Goal: Transaction & Acquisition: Subscribe to service/newsletter

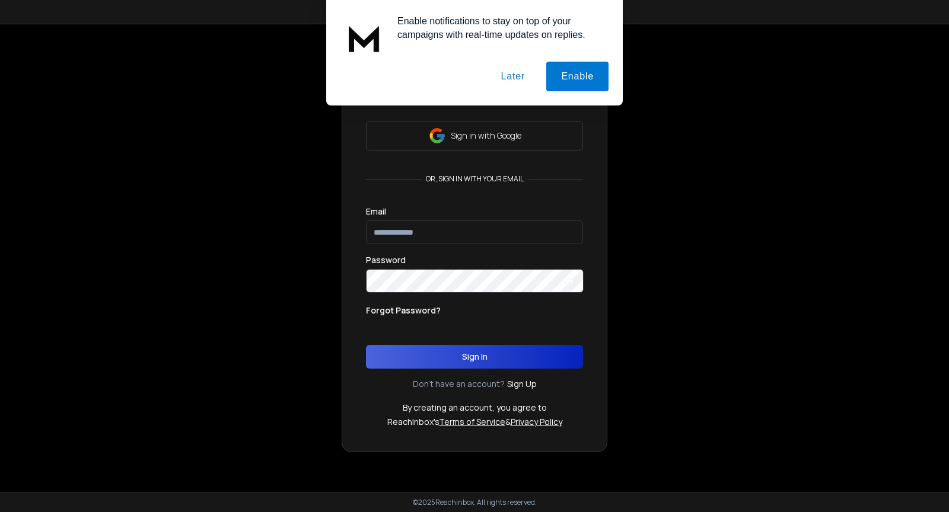
click at [444, 237] on input "email" at bounding box center [474, 233] width 217 height 24
type input "**********"
click at [475, 350] on button "Sign In" at bounding box center [474, 357] width 217 height 24
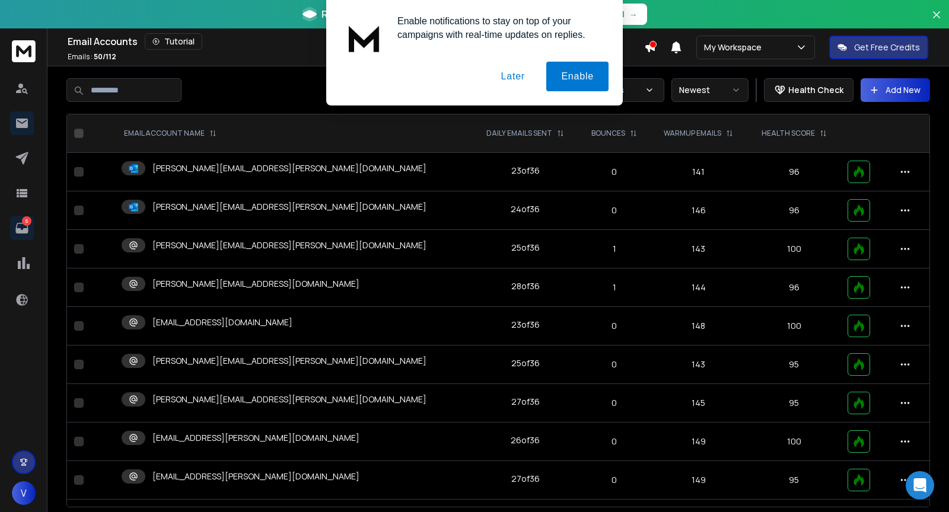
click at [14, 228] on link "6" at bounding box center [22, 228] width 24 height 24
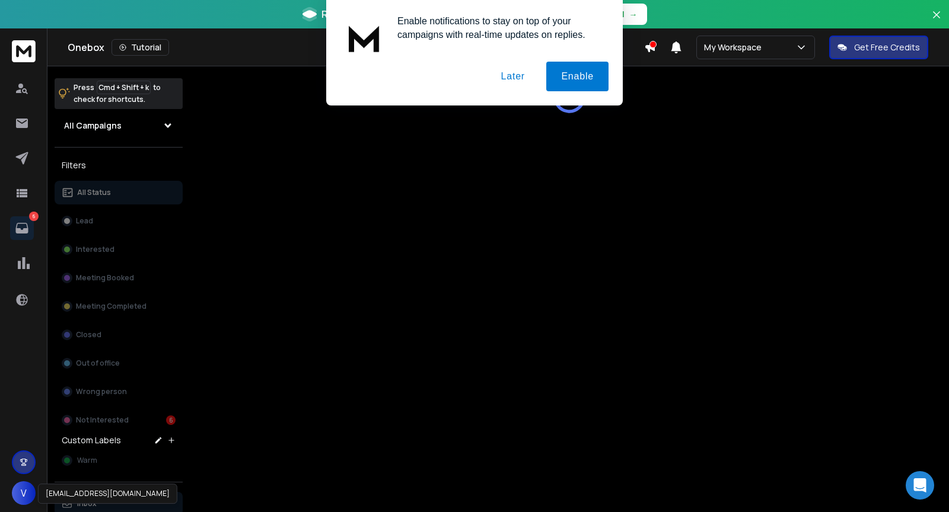
click at [23, 493] on span "V" at bounding box center [24, 493] width 24 height 24
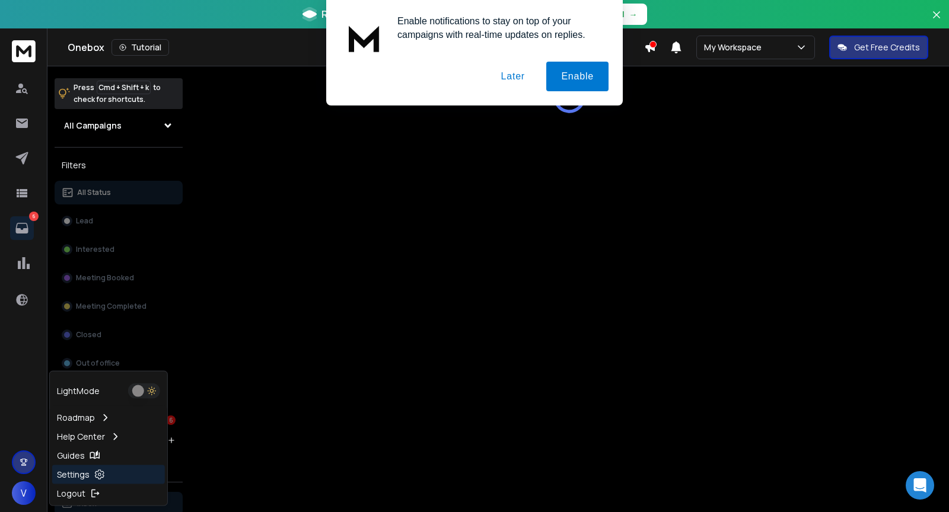
click at [84, 471] on p "Settings" at bounding box center [73, 475] width 33 height 12
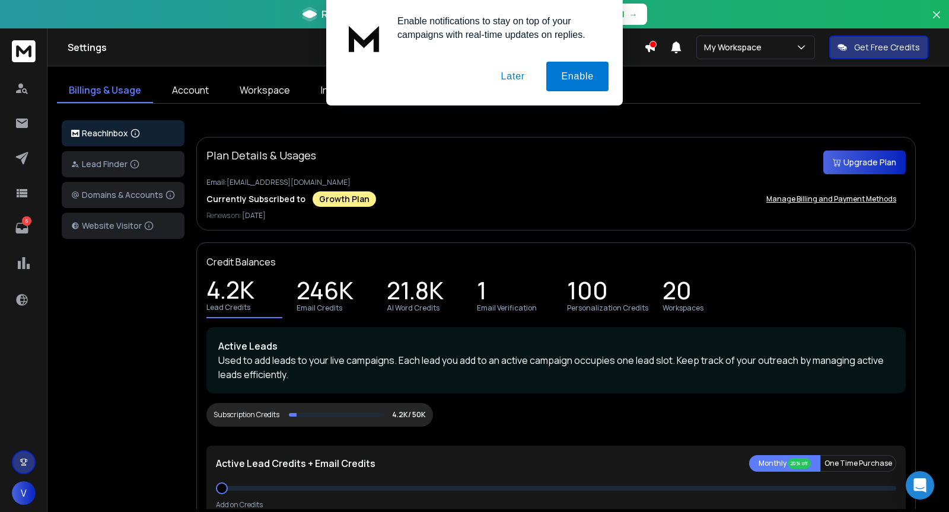
click at [93, 162] on button "Lead Finder" at bounding box center [123, 164] width 123 height 26
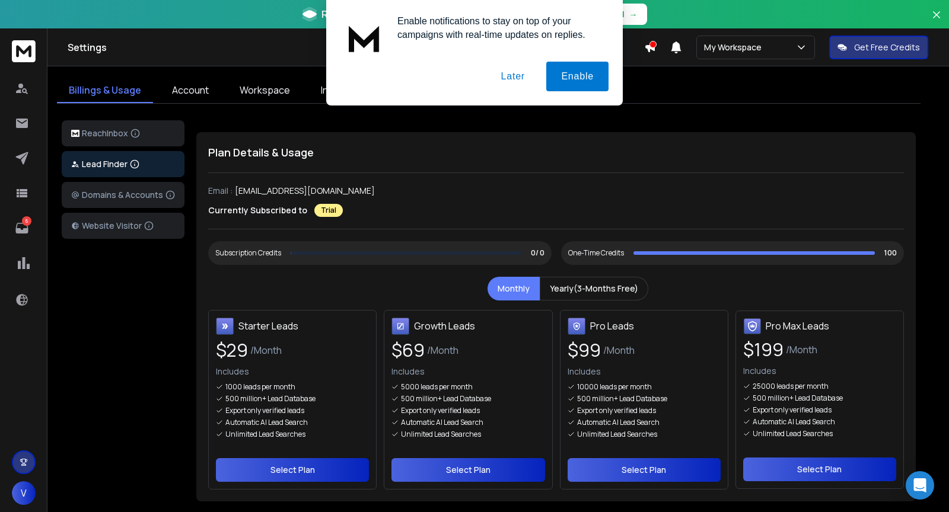
click at [651, 469] on button "Select Plan" at bounding box center [643, 470] width 153 height 24
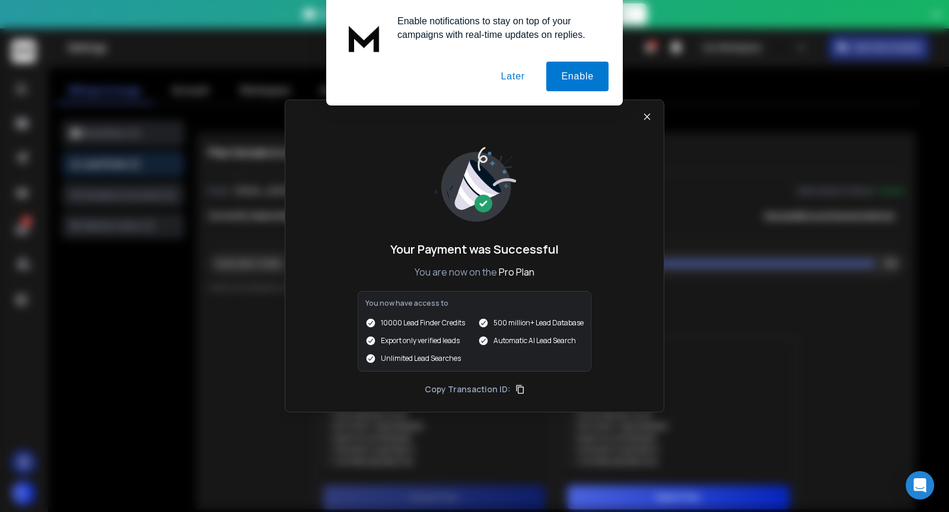
click at [510, 75] on button "Later" at bounding box center [512, 77] width 53 height 30
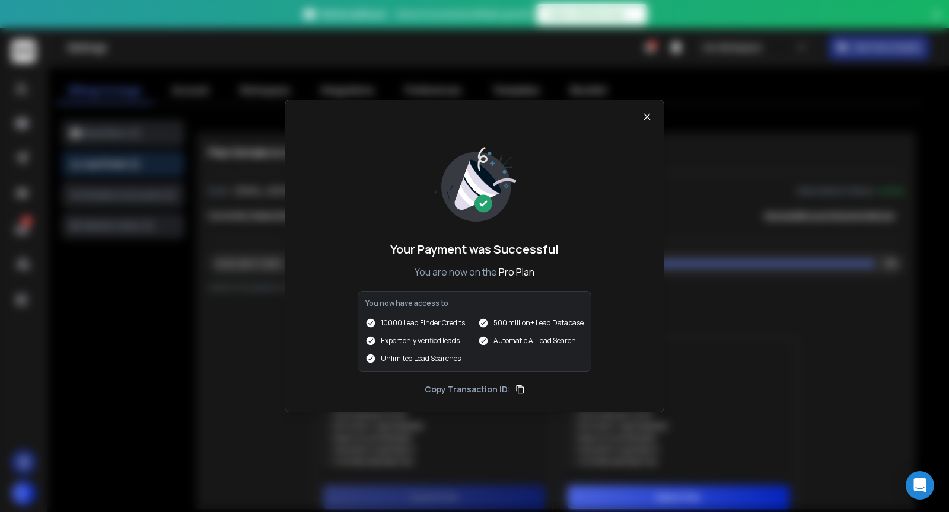
click at [647, 124] on div "Your Payment was Successful You are now on the Pro Plan You now have access to …" at bounding box center [474, 256] width 379 height 313
click at [647, 117] on icon at bounding box center [647, 117] width 7 height 7
